Goal: Navigation & Orientation: Understand site structure

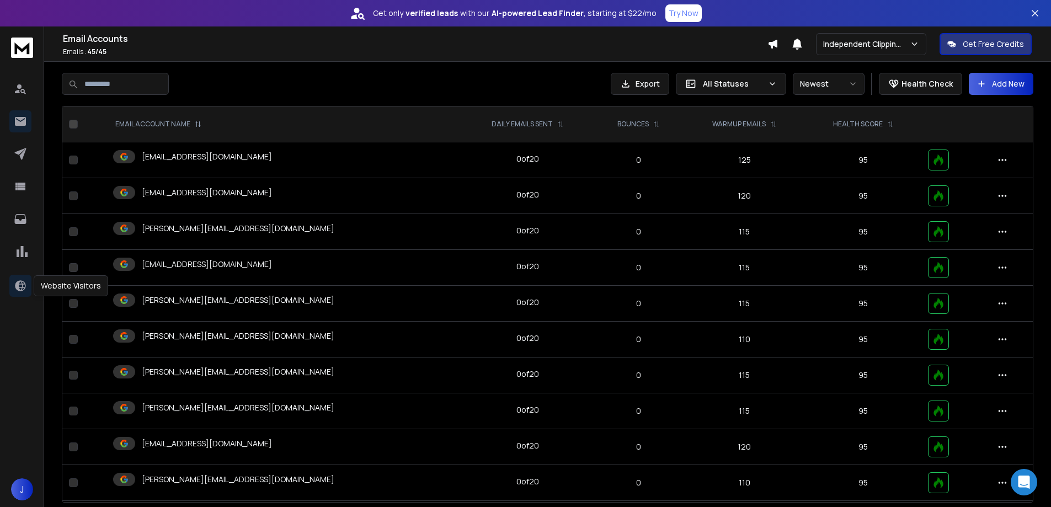
click at [17, 286] on icon at bounding box center [20, 285] width 11 height 11
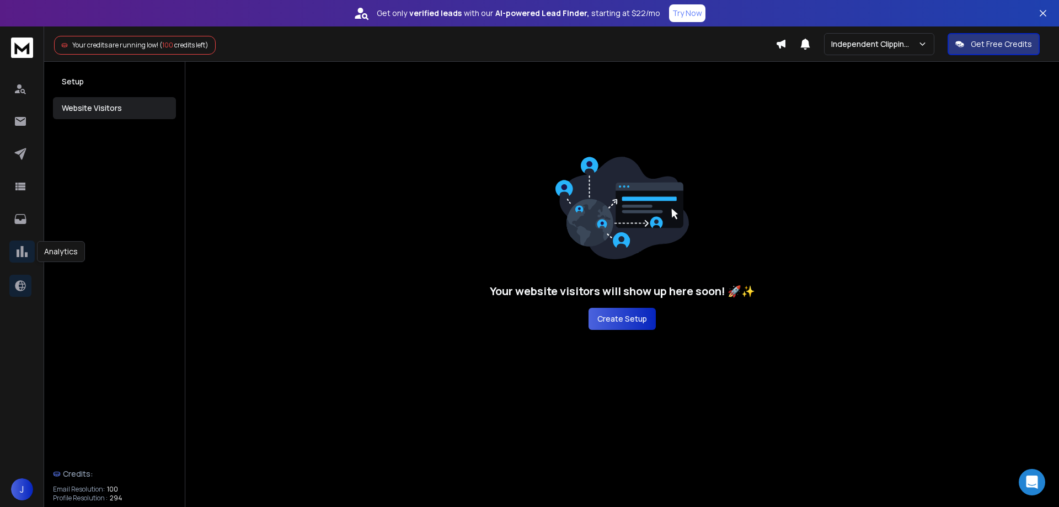
click at [19, 251] on icon at bounding box center [22, 251] width 17 height 17
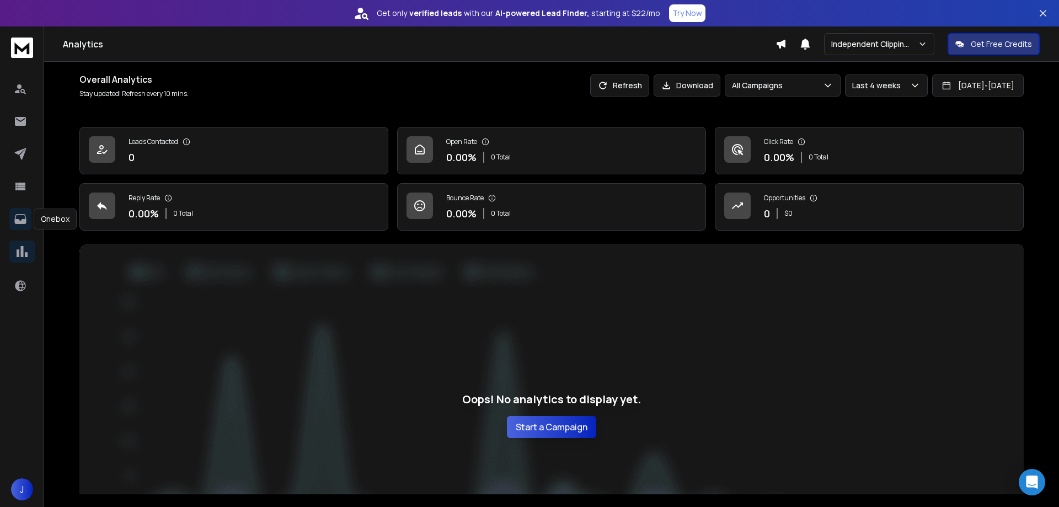
click at [26, 218] on icon at bounding box center [20, 218] width 13 height 13
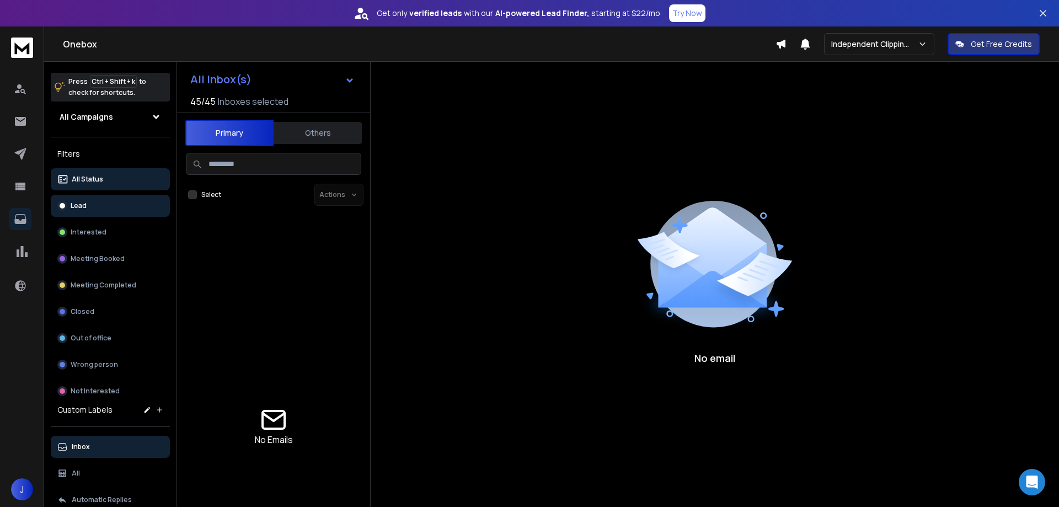
click at [88, 211] on button "Lead" at bounding box center [110, 206] width 119 height 22
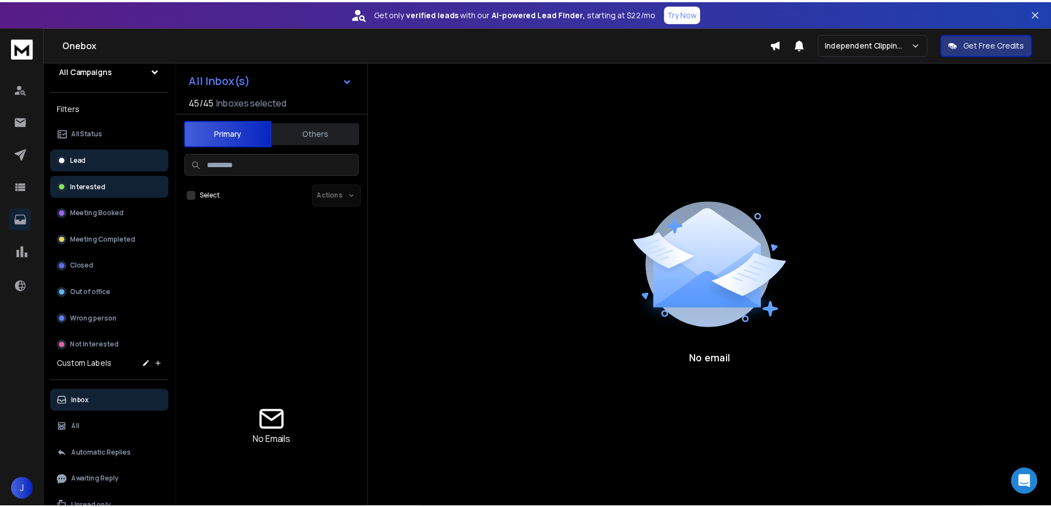
scroll to position [110, 0]
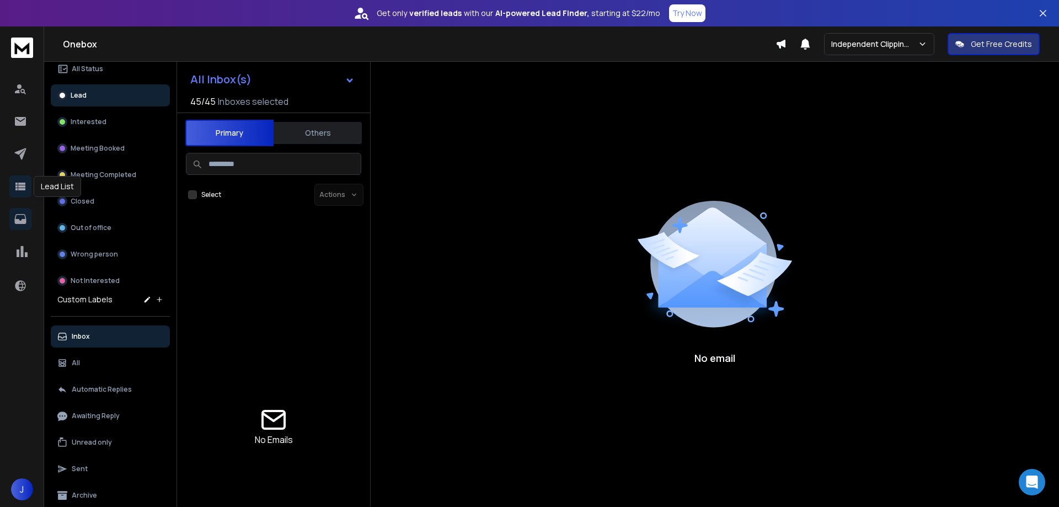
click at [22, 186] on icon at bounding box center [20, 187] width 10 height 8
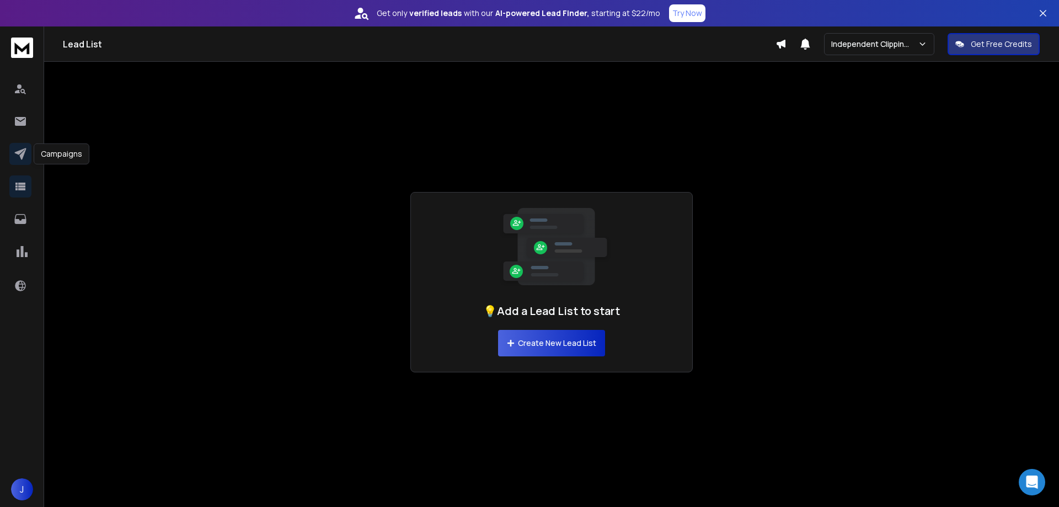
click at [23, 154] on icon at bounding box center [20, 154] width 12 height 12
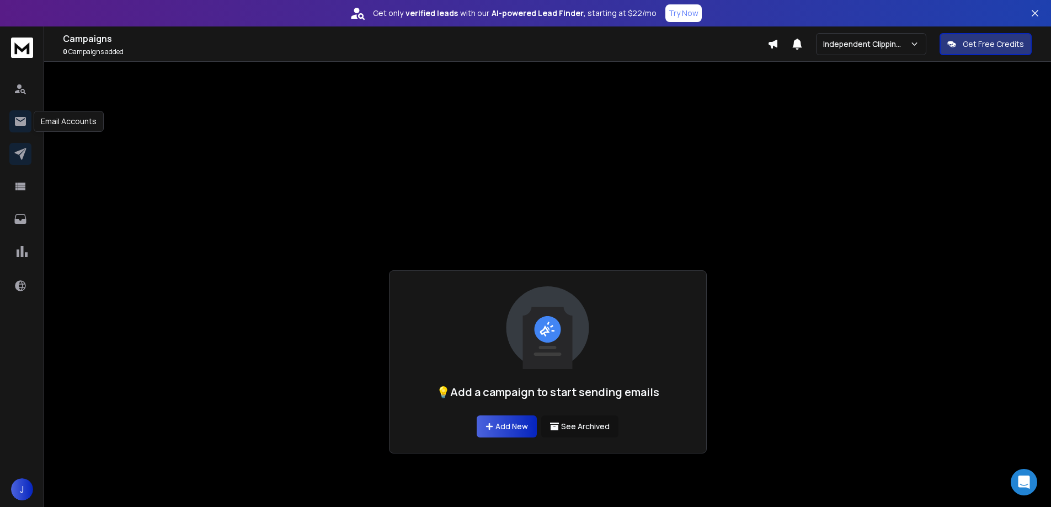
click at [21, 127] on icon at bounding box center [20, 121] width 13 height 13
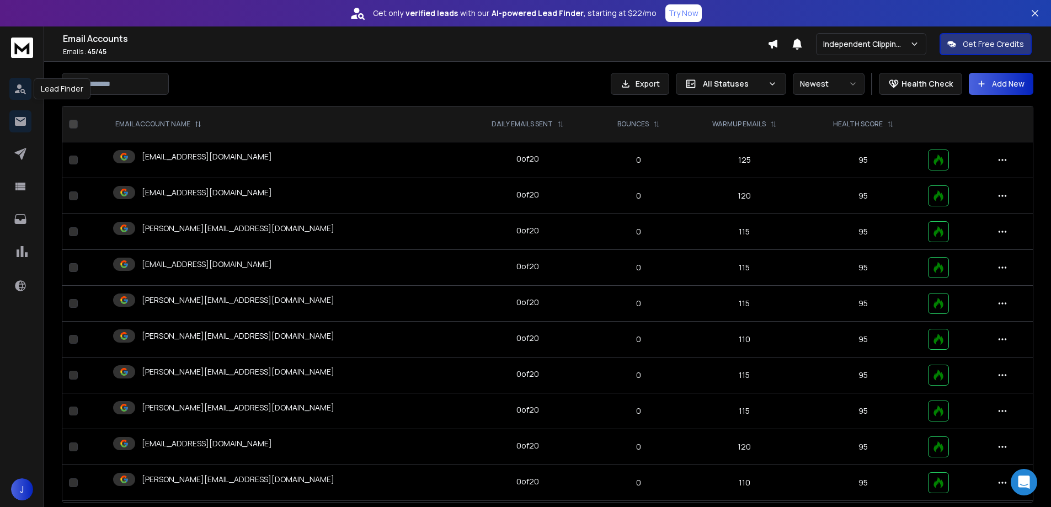
click at [19, 93] on icon at bounding box center [20, 92] width 11 height 6
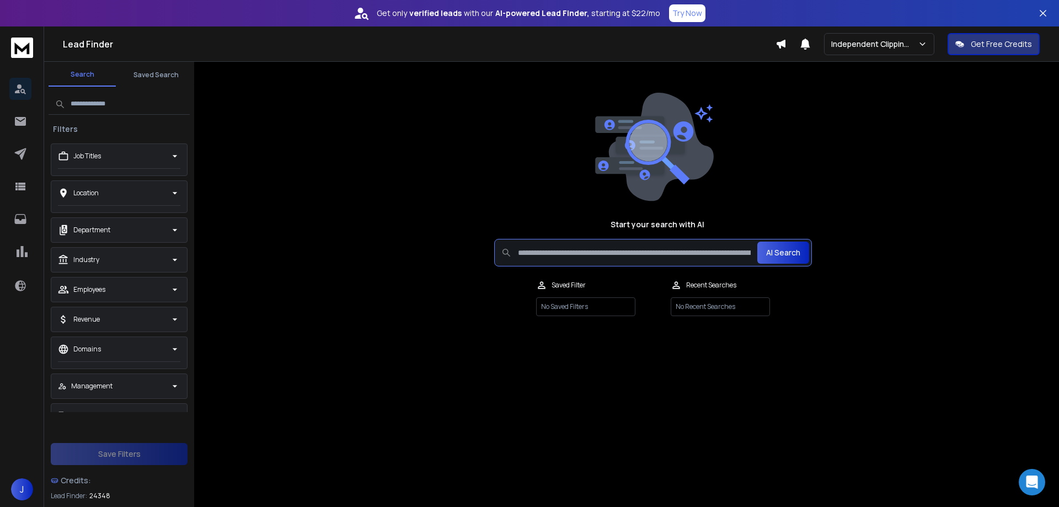
click at [28, 58] on div at bounding box center [21, 168] width 25 height 263
click at [28, 55] on img at bounding box center [22, 47] width 22 height 20
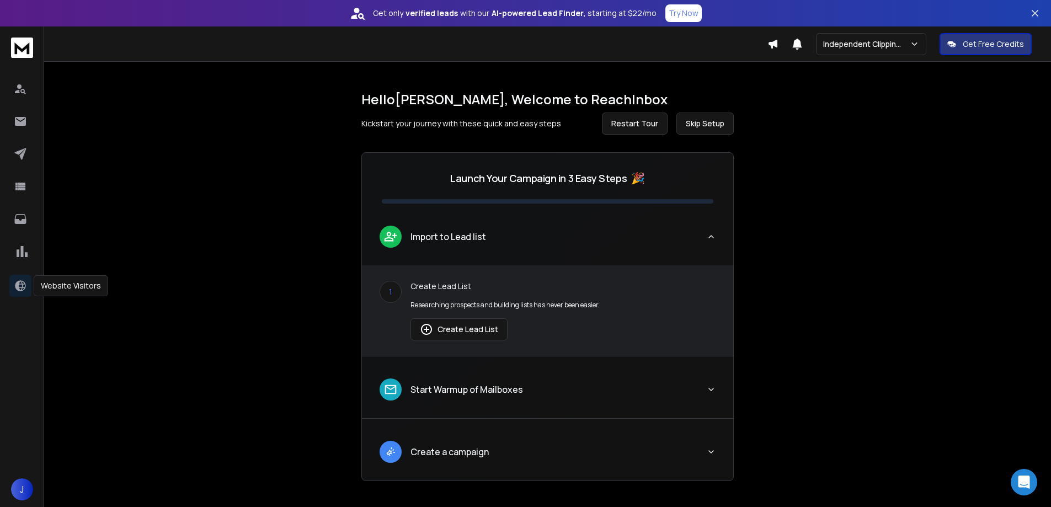
click at [20, 286] on icon at bounding box center [20, 285] width 13 height 13
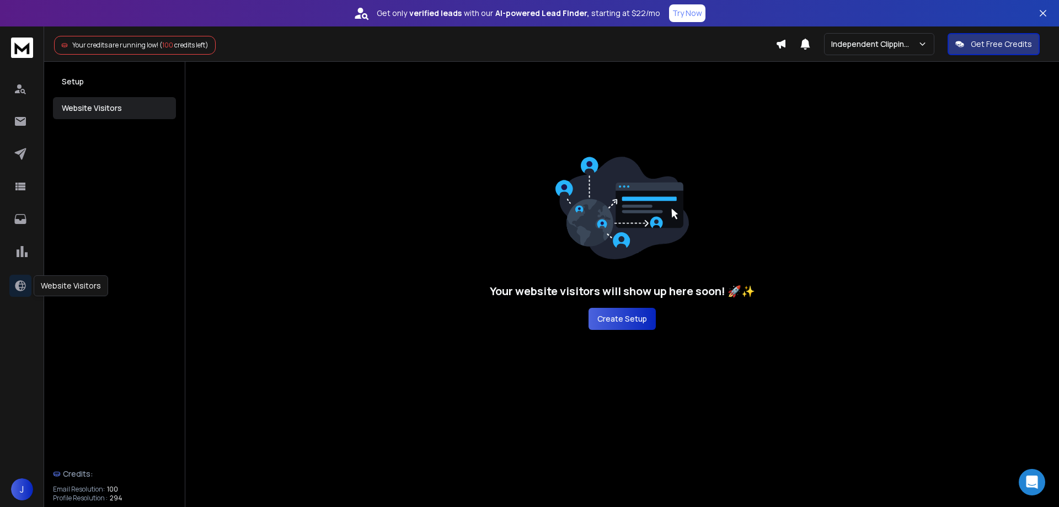
click at [24, 283] on icon at bounding box center [20, 285] width 13 height 13
click at [19, 246] on icon at bounding box center [22, 251] width 17 height 17
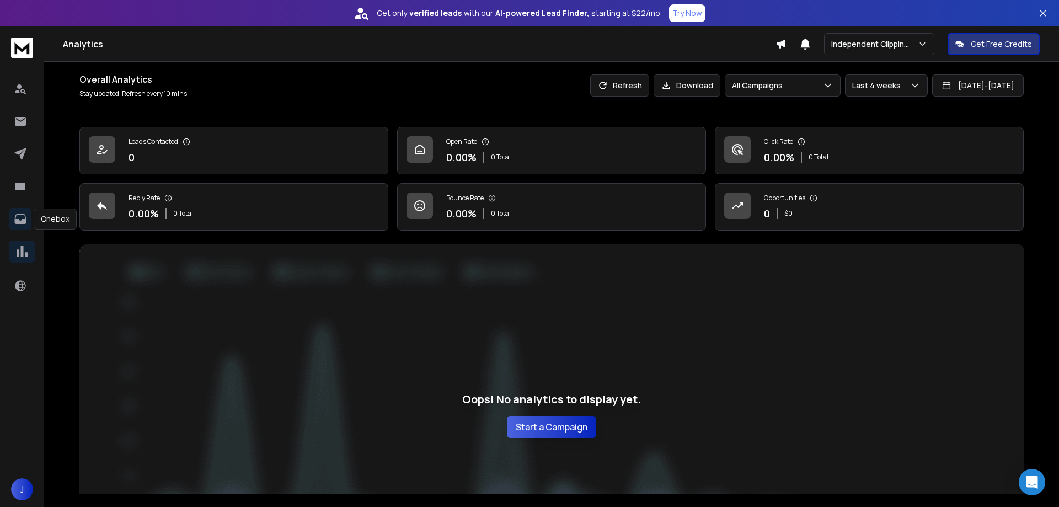
click at [22, 219] on icon at bounding box center [20, 219] width 12 height 10
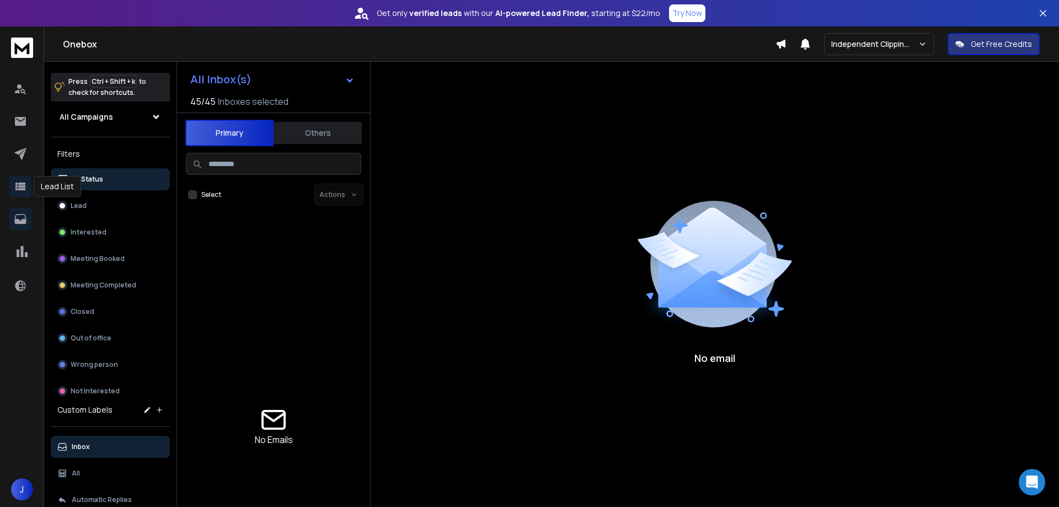
click at [18, 182] on icon at bounding box center [20, 186] width 13 height 13
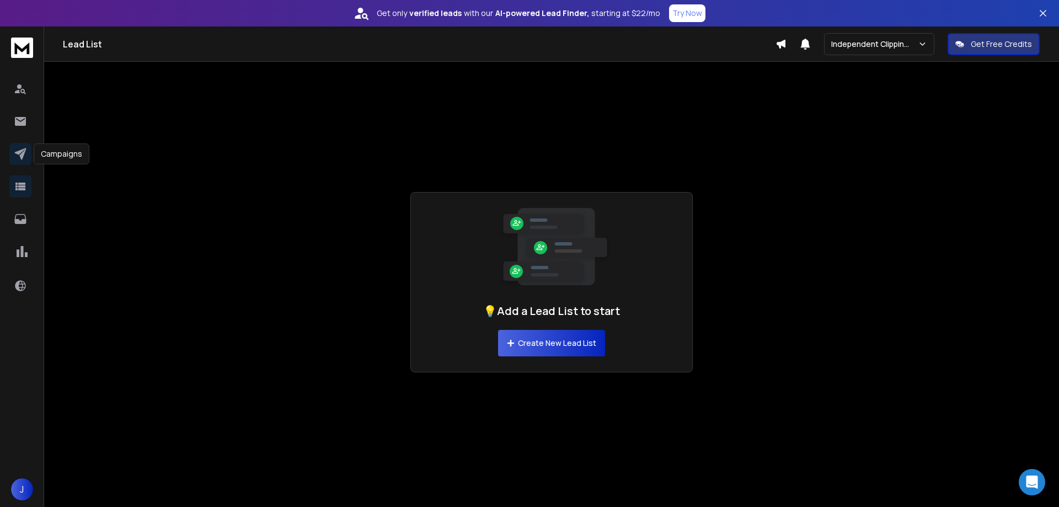
click at [20, 159] on link at bounding box center [20, 154] width 22 height 22
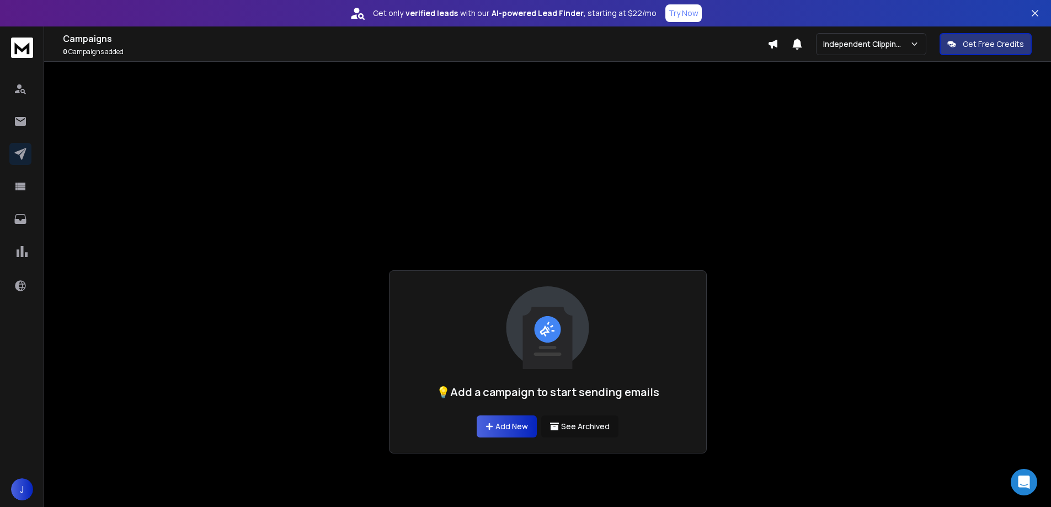
click at [25, 46] on img at bounding box center [22, 47] width 22 height 20
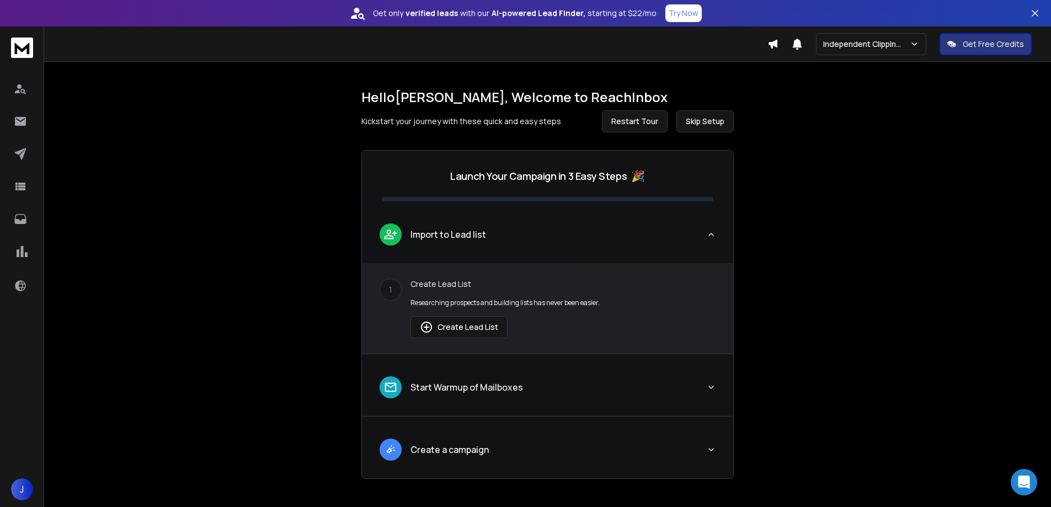
scroll to position [3, 0]
click at [18, 89] on icon at bounding box center [20, 88] width 13 height 13
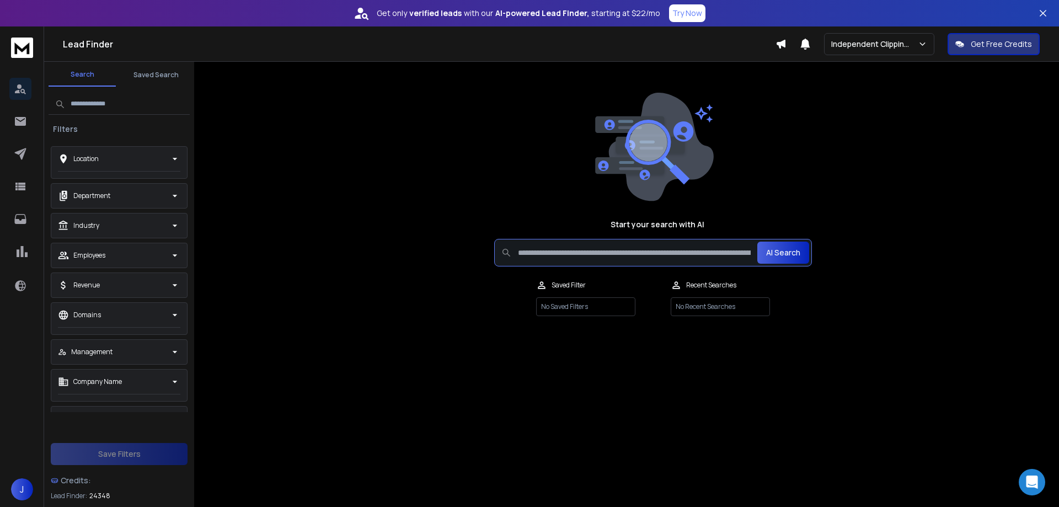
scroll to position [61, 0]
click at [20, 249] on icon at bounding box center [22, 251] width 17 height 17
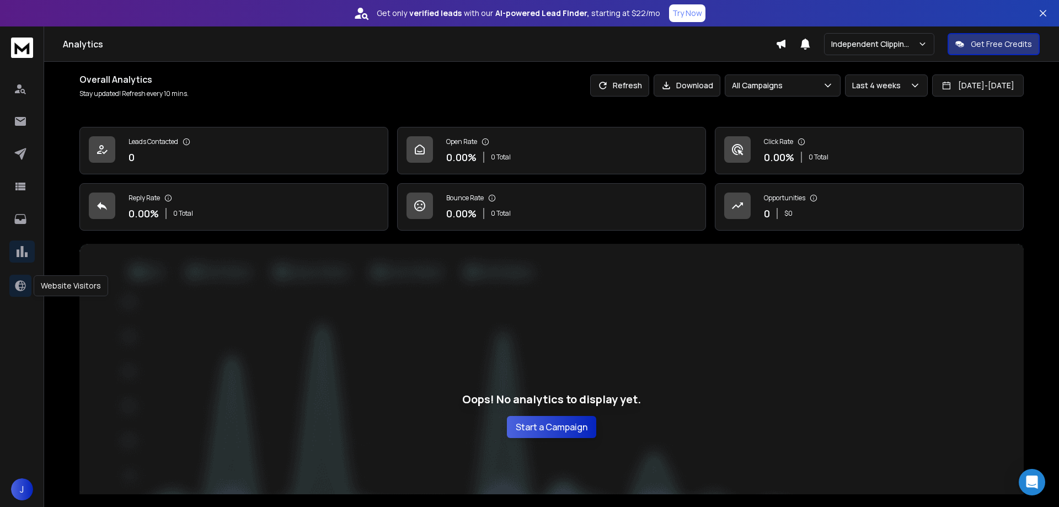
click at [21, 288] on icon at bounding box center [20, 285] width 13 height 13
